Goal: Task Accomplishment & Management: Manage account settings

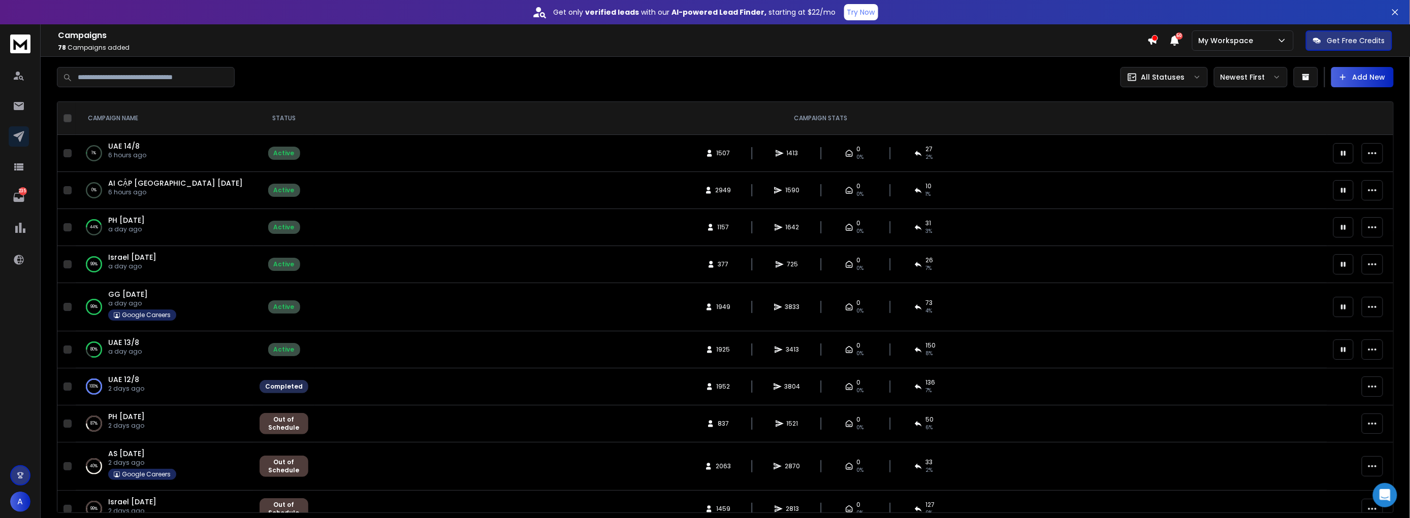
click at [557, 183] on div "2949 1590 0 0% 10 1 %" at bounding box center [820, 190] width 1000 height 16
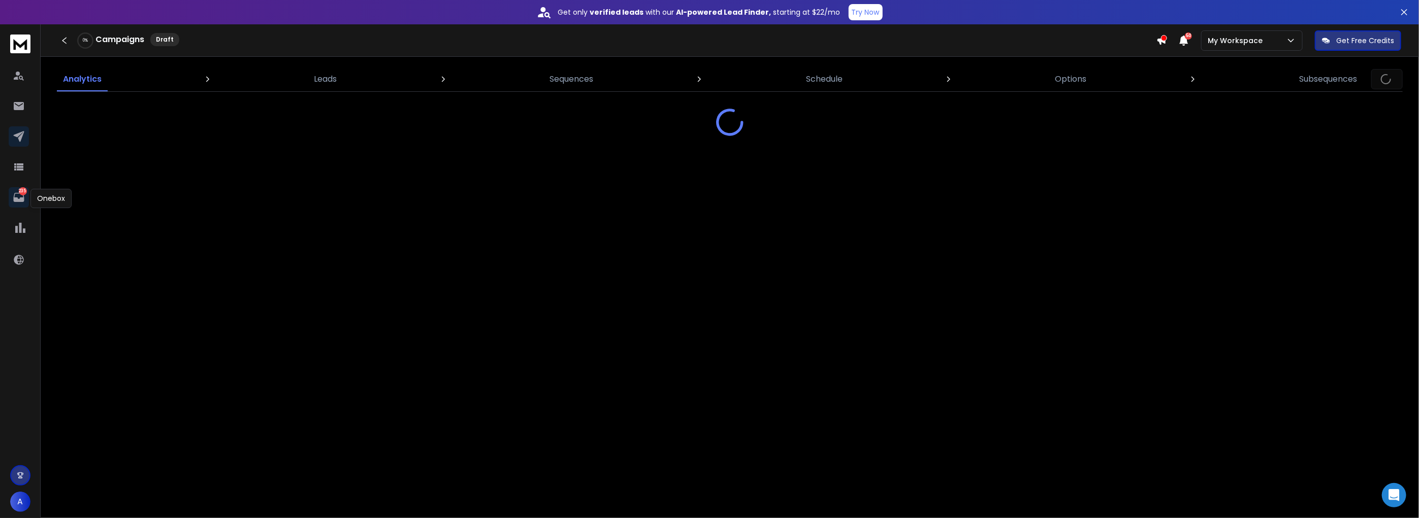
click at [16, 199] on icon at bounding box center [19, 197] width 12 height 12
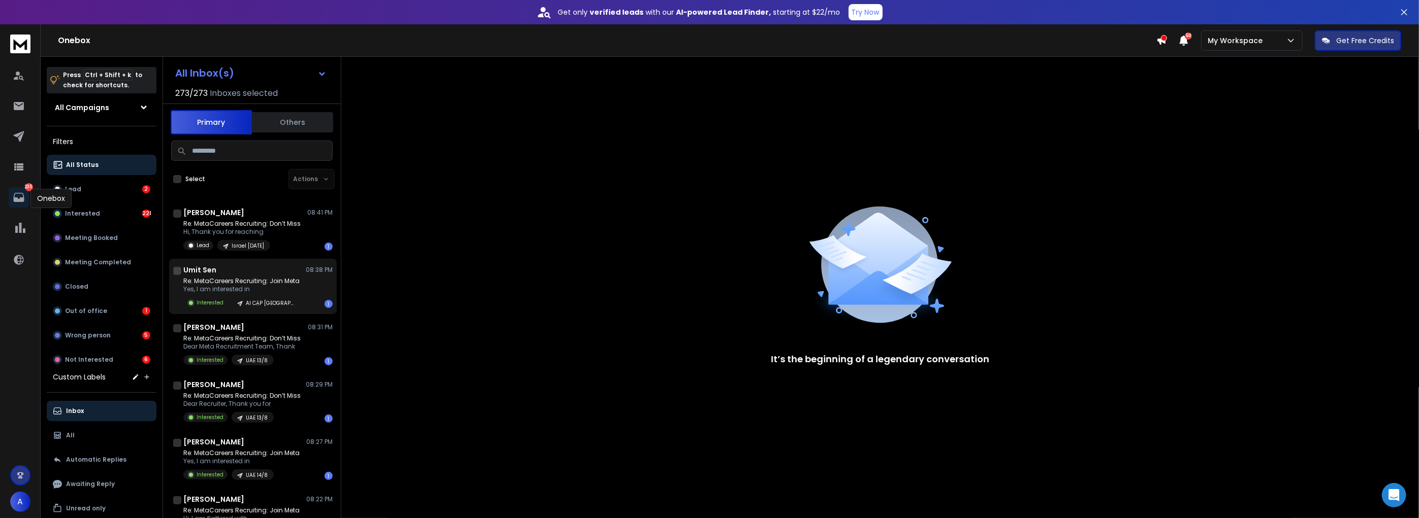
click at [252, 287] on p "Yes, I am interested in" at bounding box center [241, 289] width 117 height 8
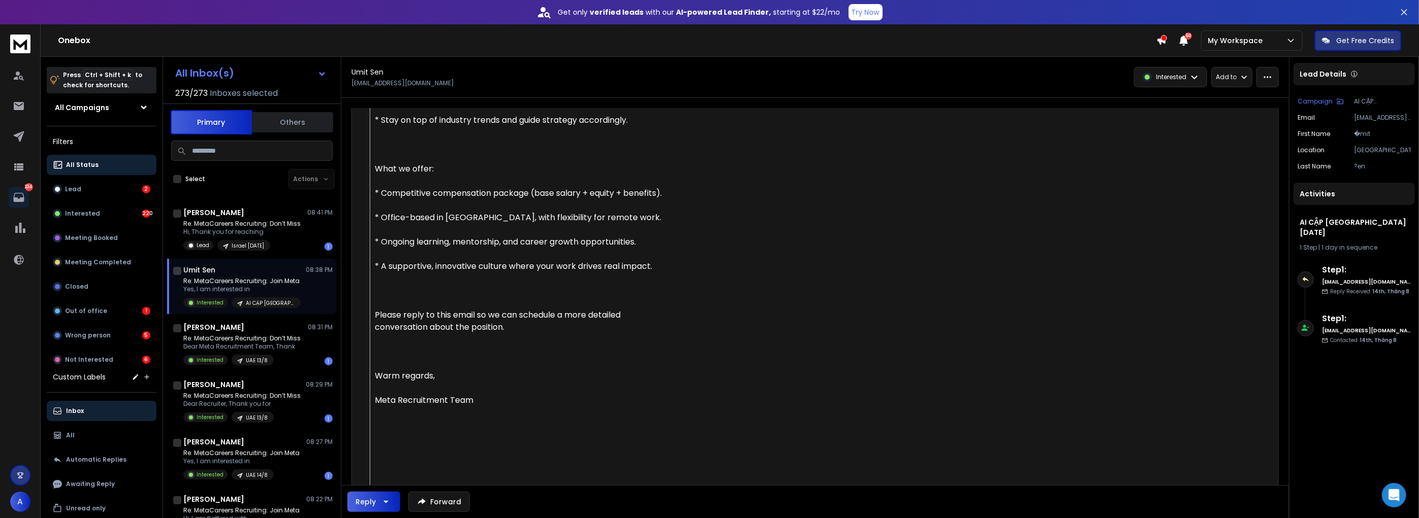
scroll to position [356, 0]
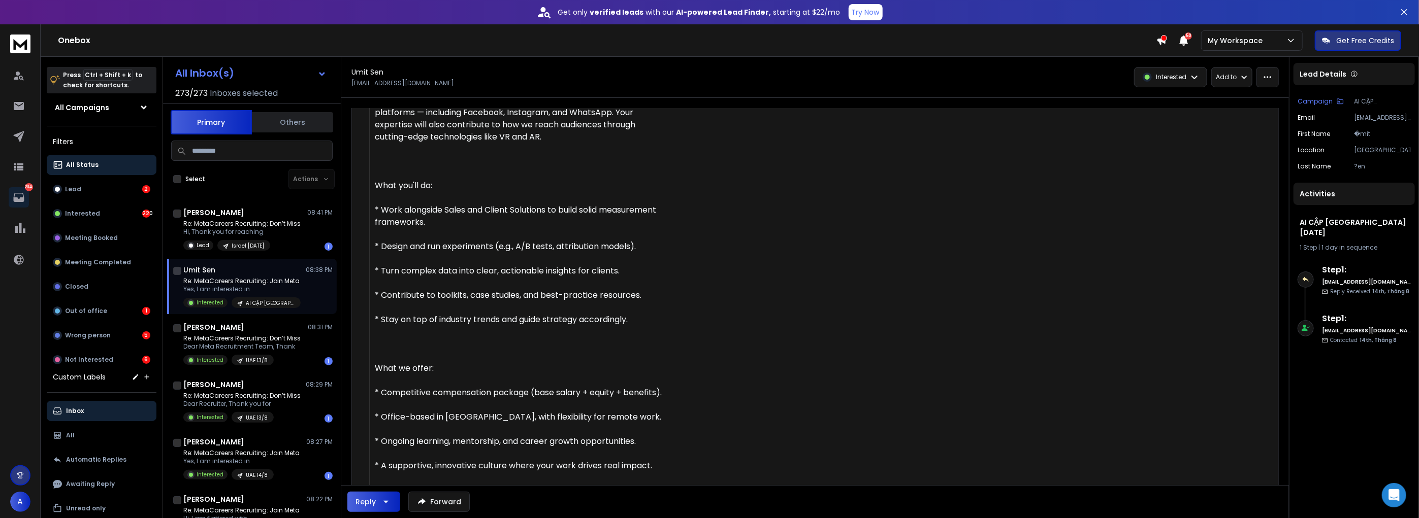
click at [1267, 70] on button "button" at bounding box center [1267, 77] width 22 height 20
click at [1242, 103] on div "Mark as unread" at bounding box center [1238, 100] width 68 height 10
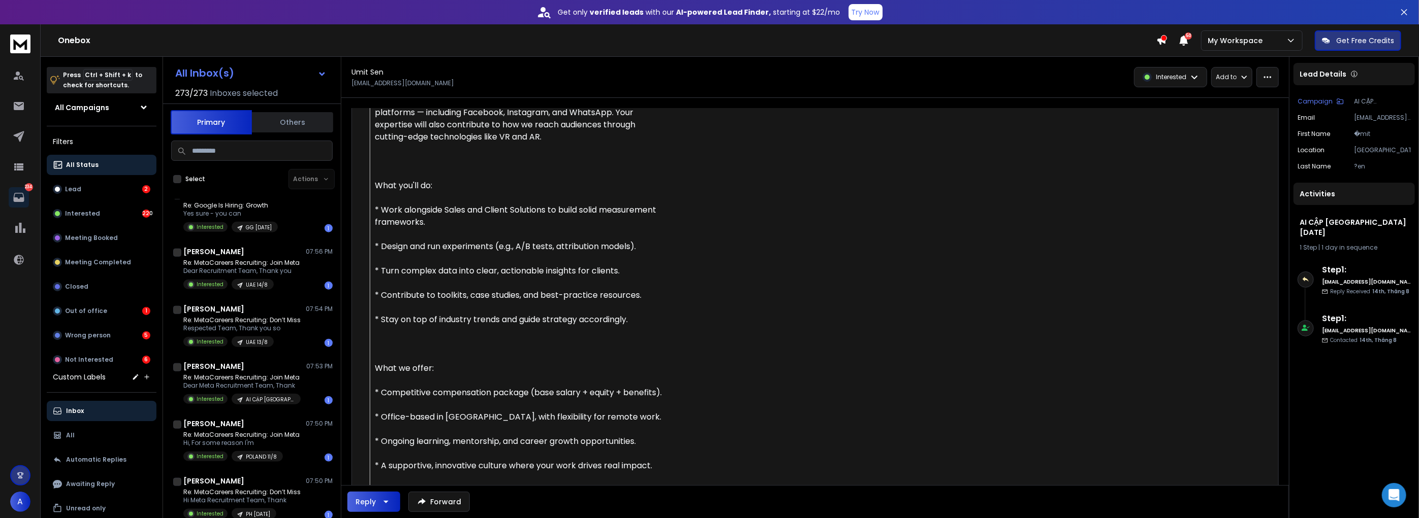
scroll to position [959, 0]
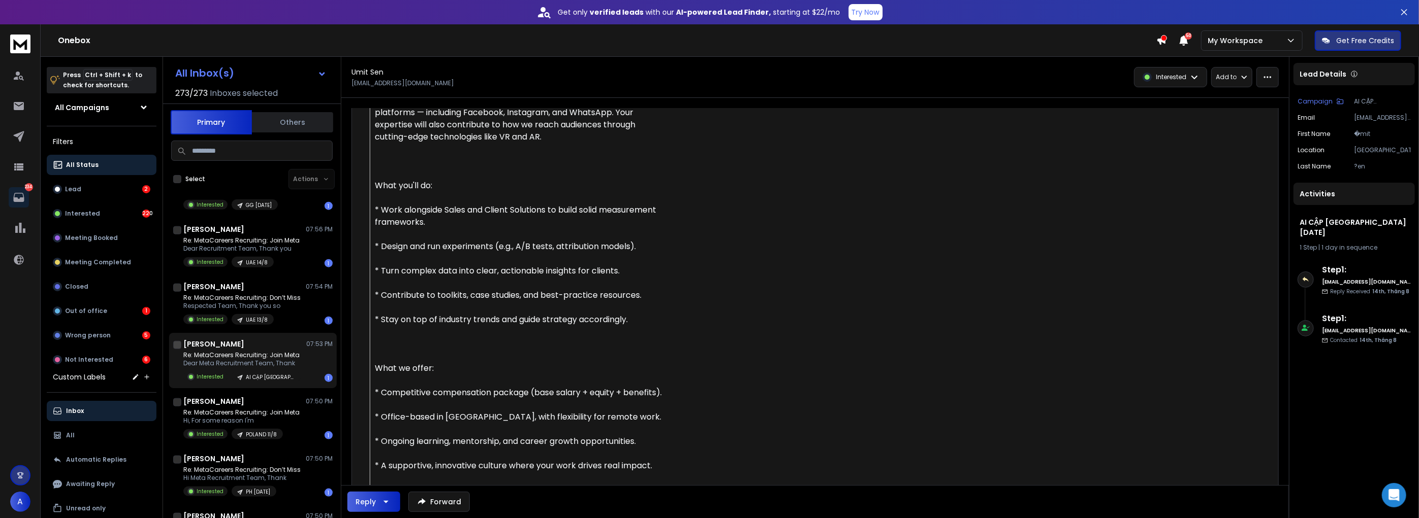
click at [267, 365] on p "Dear Meta Recruitment Team, Thank" at bounding box center [241, 364] width 117 height 8
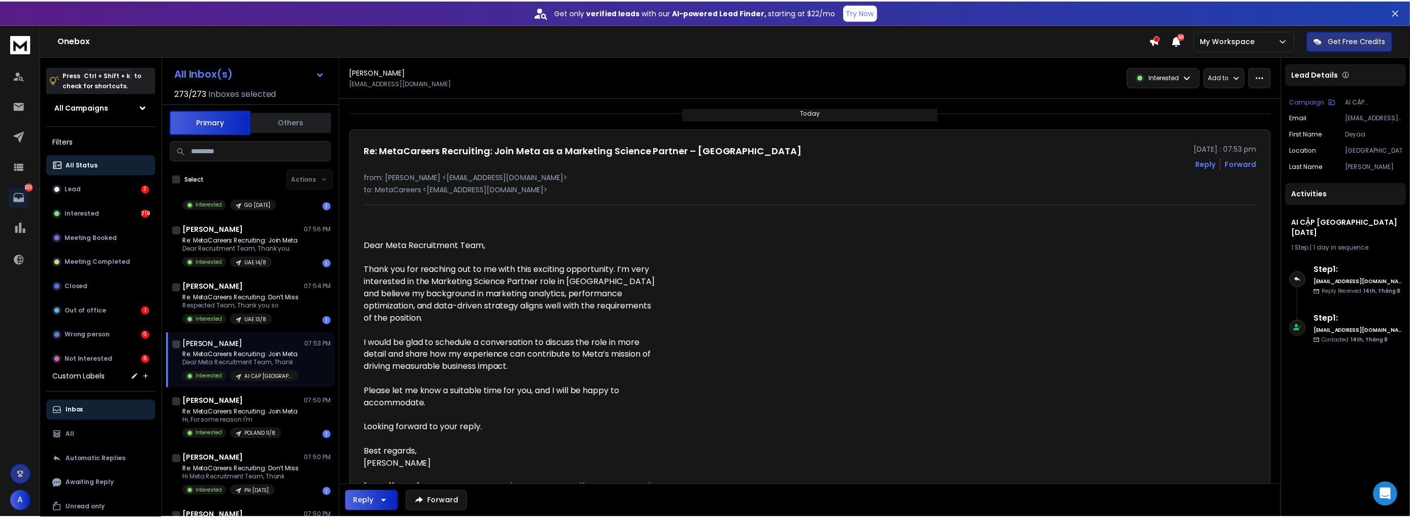
scroll to position [0, 0]
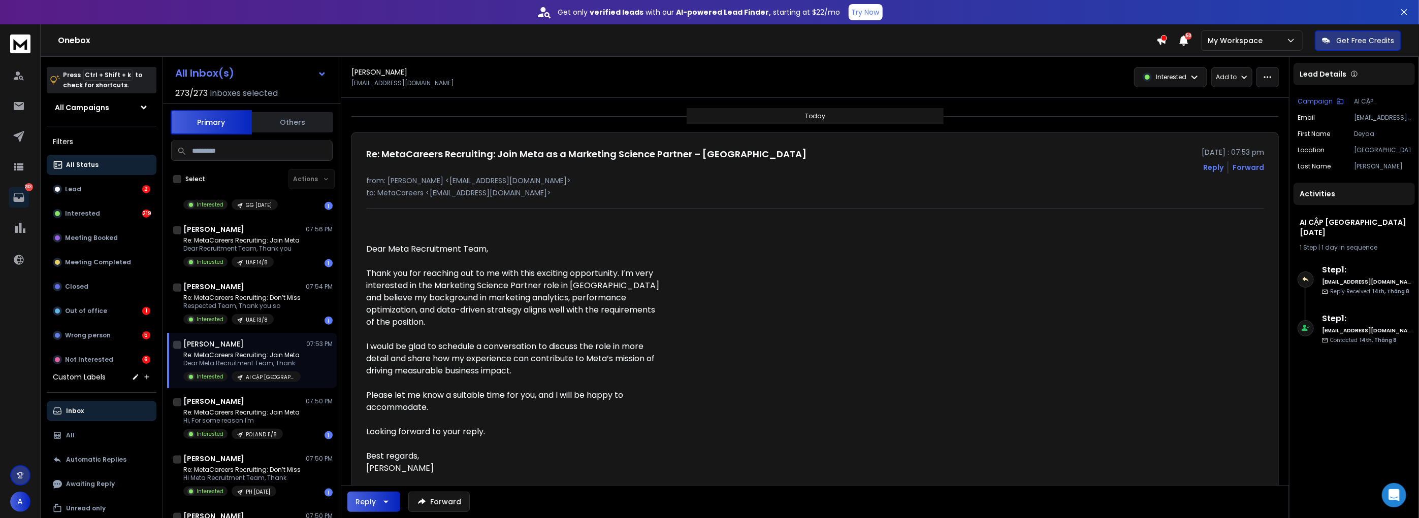
click at [1261, 75] on button "button" at bounding box center [1267, 77] width 22 height 20
click at [1240, 99] on div "Mark as unread" at bounding box center [1238, 100] width 68 height 10
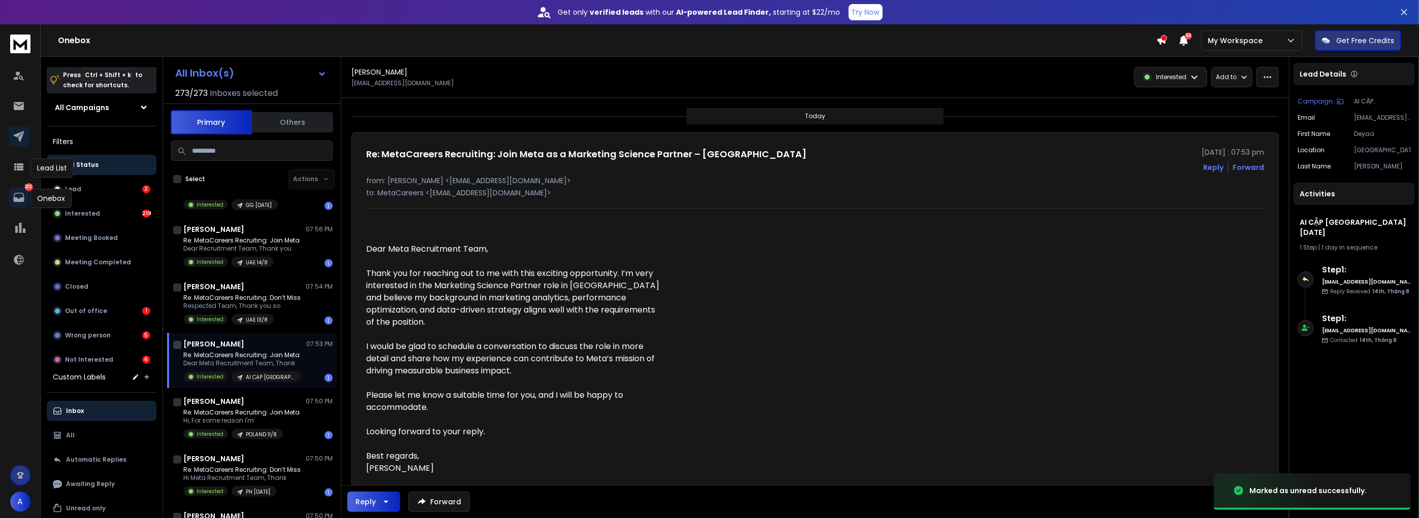
click at [15, 138] on icon at bounding box center [19, 137] width 12 height 12
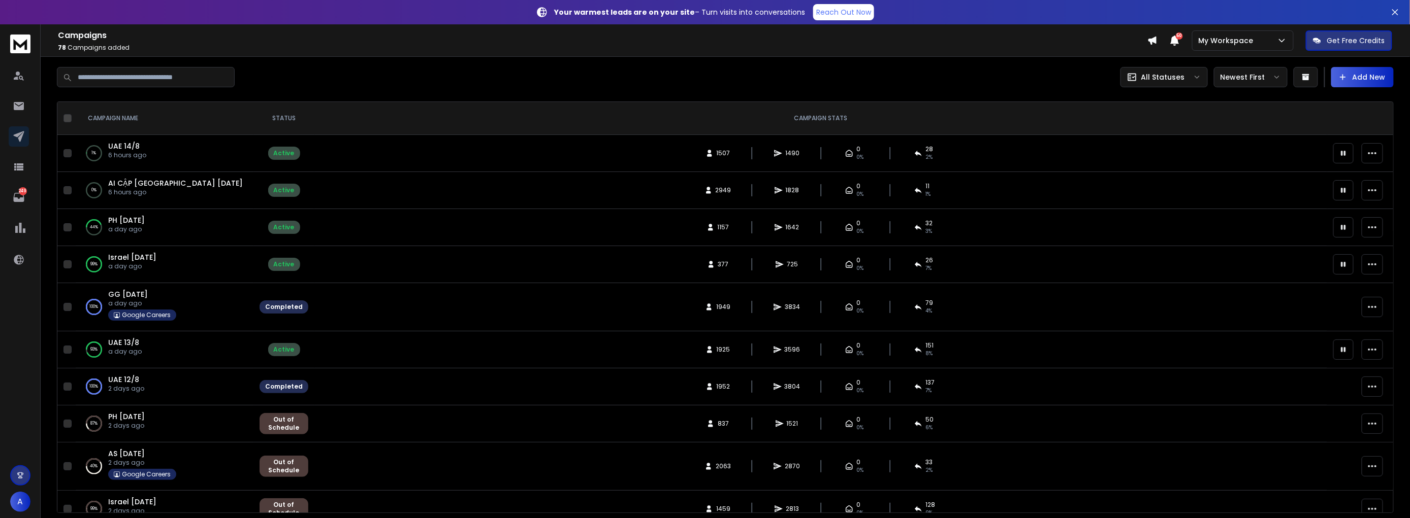
click at [815, 81] on div "Campaigns 78 Campaigns Added All Statuses Newest First Add New" at bounding box center [1059, 77] width 668 height 20
click at [816, 62] on div "Campaigns 78 Campaigns Added All Statuses Newest First Add New CAMPAIGN NAME ST…" at bounding box center [725, 290] width 1369 height 467
click at [627, 74] on div at bounding box center [391, 77] width 668 height 20
click at [826, 73] on div "Campaigns 78 Campaigns Added All Statuses Newest First Add New" at bounding box center [1059, 77] width 668 height 20
click at [472, 74] on div at bounding box center [391, 77] width 668 height 20
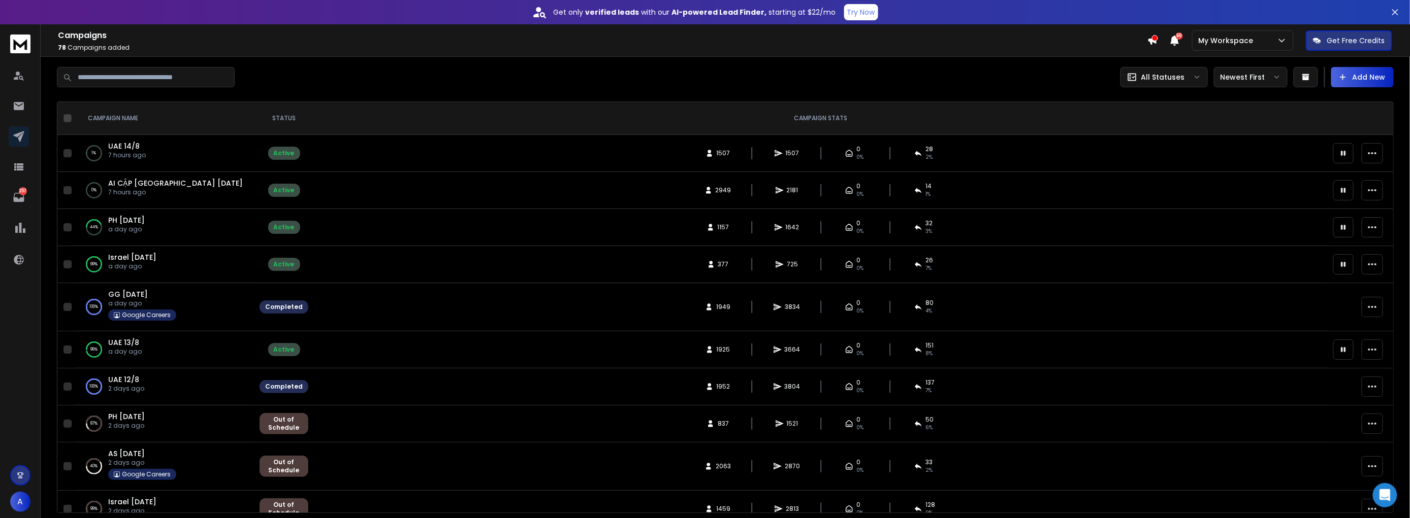
drag, startPoint x: 589, startPoint y: 70, endPoint x: 598, endPoint y: 70, distance: 8.6
click at [598, 70] on div at bounding box center [391, 77] width 668 height 20
click at [694, 79] on div at bounding box center [391, 77] width 668 height 20
